Goal: Task Accomplishment & Management: Manage account settings

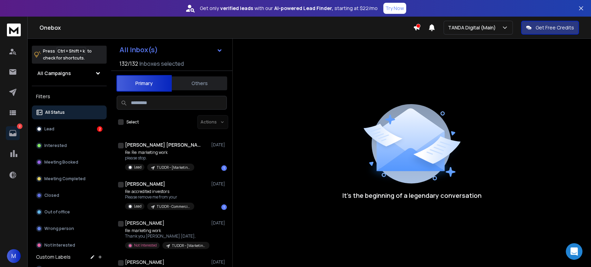
click at [286, 133] on div "It’s the beginning of a legendary conversation" at bounding box center [412, 152] width 358 height 227
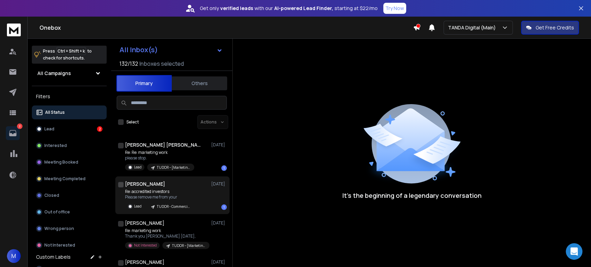
click at [152, 184] on h1 "[PERSON_NAME]" at bounding box center [145, 184] width 40 height 7
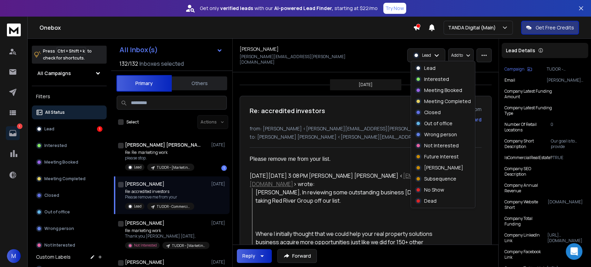
click at [434, 55] on div "Lead" at bounding box center [425, 55] width 37 height 13
click at [449, 145] on p "Not Interested" at bounding box center [441, 145] width 35 height 7
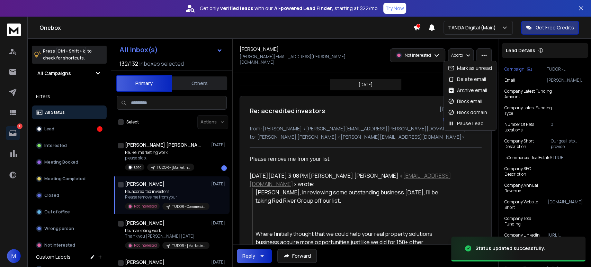
click at [487, 52] on icon "button" at bounding box center [484, 55] width 6 height 6
click at [464, 99] on div "Block email" at bounding box center [465, 101] width 34 height 7
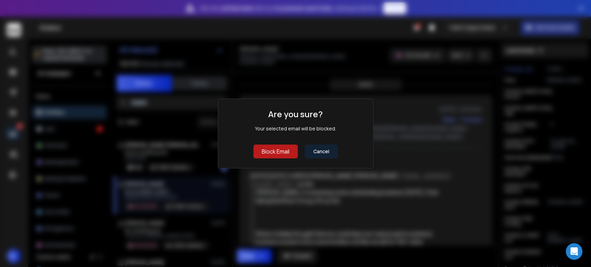
click at [261, 150] on button "Block Email" at bounding box center [275, 152] width 44 height 14
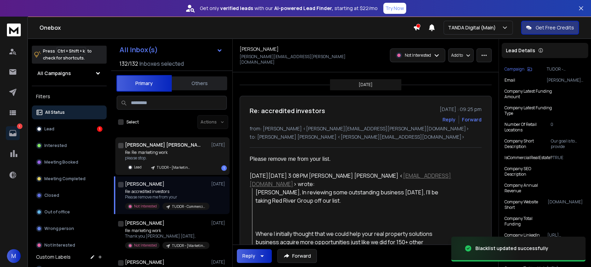
click at [141, 151] on p "Re: Re: marketing work" at bounding box center [159, 153] width 69 height 6
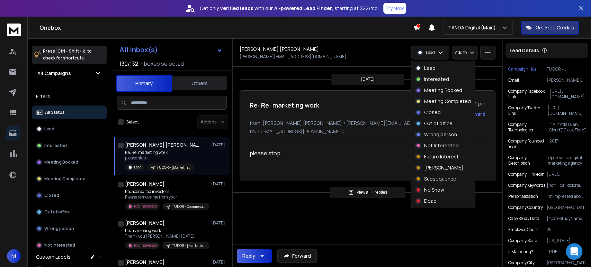
click at [429, 51] on p "Lead" at bounding box center [430, 53] width 9 height 6
click at [421, 144] on div "Not Interested" at bounding box center [437, 145] width 44 height 7
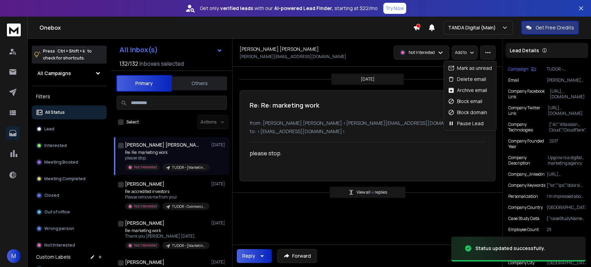
click at [491, 52] on button "button" at bounding box center [487, 53] width 15 height 14
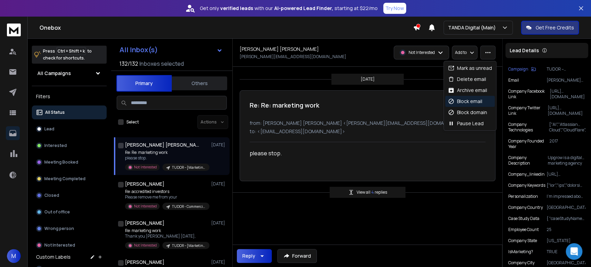
click at [454, 99] on icon at bounding box center [451, 101] width 6 height 6
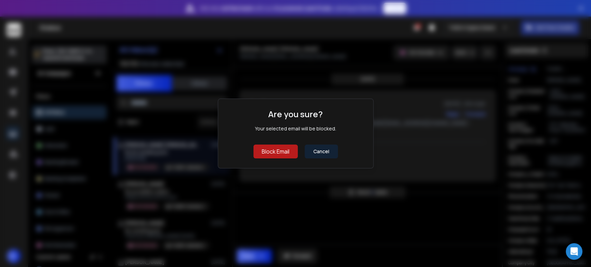
click at [276, 155] on button "Block Email" at bounding box center [275, 152] width 44 height 14
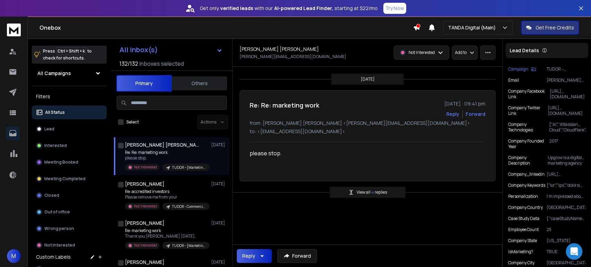
click at [265, 178] on div "Re: Re: marketing work [DATE] : 09:41 pm Reply Forward from: [PERSON_NAME] [PER…" at bounding box center [368, 135] width 256 height 91
click at [251, 164] on div "please stop." at bounding box center [354, 160] width 208 height 22
